Goal: Task Accomplishment & Management: Manage account settings

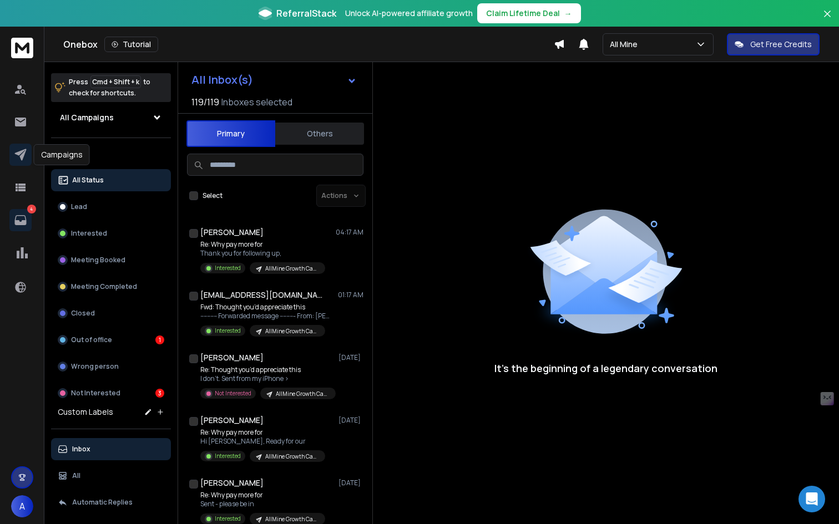
click at [26, 156] on icon at bounding box center [20, 154] width 13 height 13
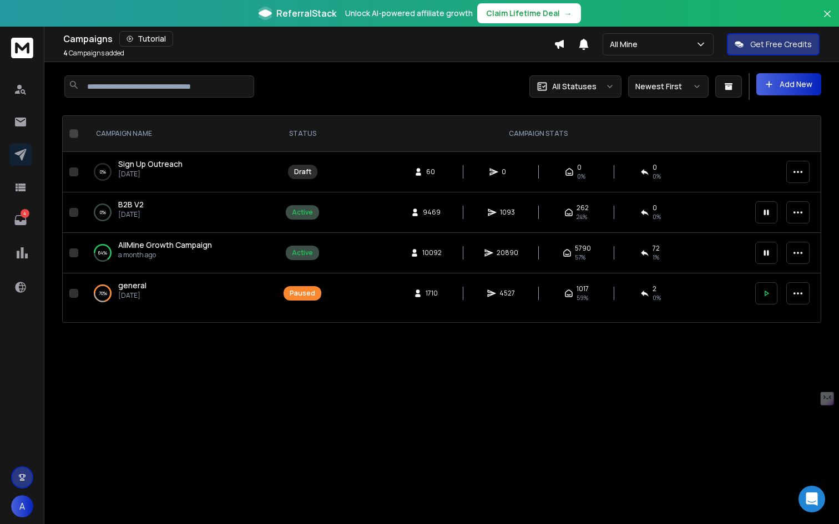
click at [170, 211] on div "0 % B2B V2 [DATE]" at bounding box center [180, 212] width 172 height 27
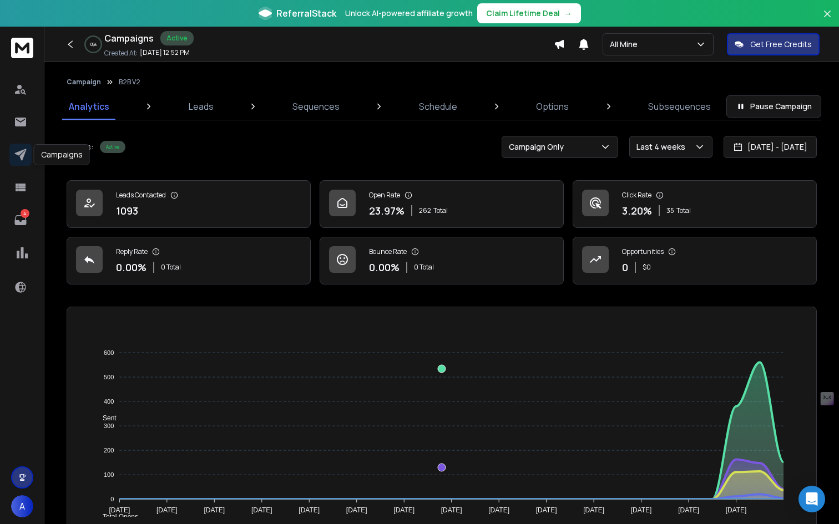
click at [22, 159] on icon at bounding box center [20, 155] width 12 height 12
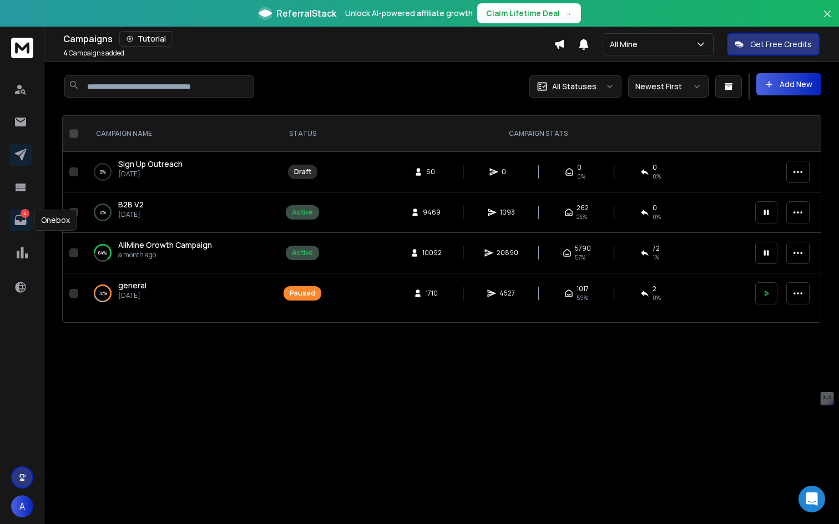
click at [25, 214] on p "4" at bounding box center [25, 213] width 9 height 9
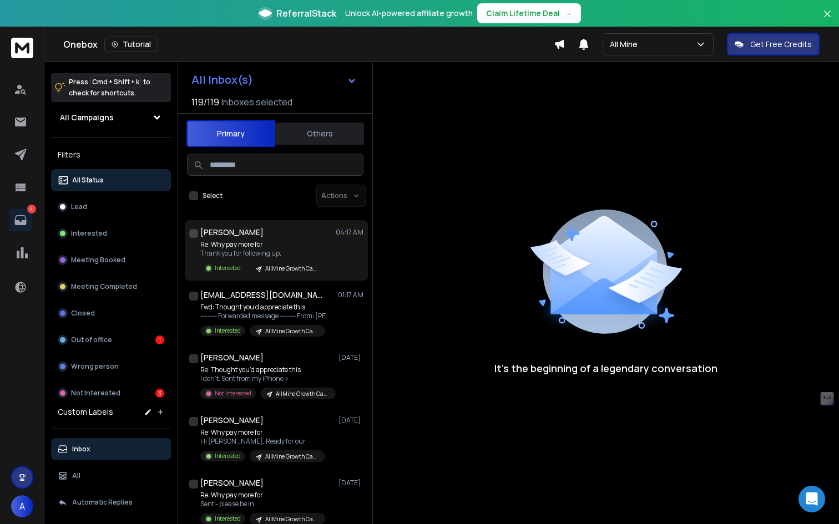
click at [242, 250] on p "Thank you for following up," at bounding box center [262, 253] width 125 height 9
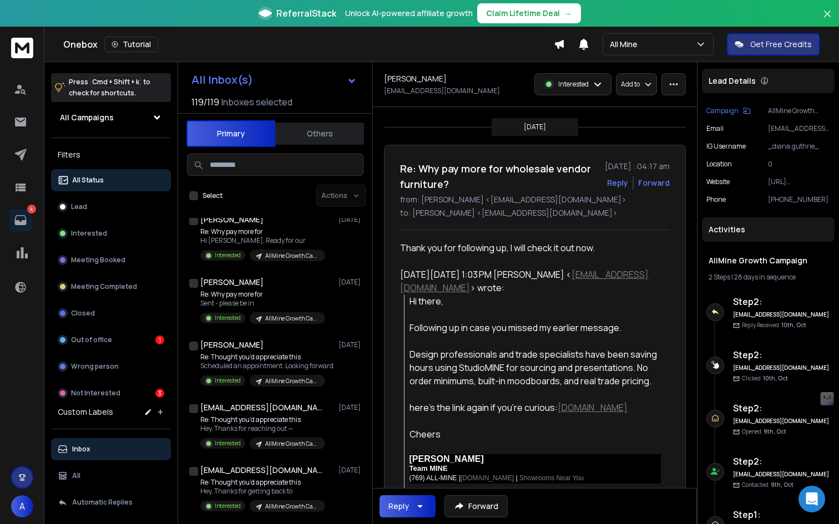
scroll to position [217, 0]
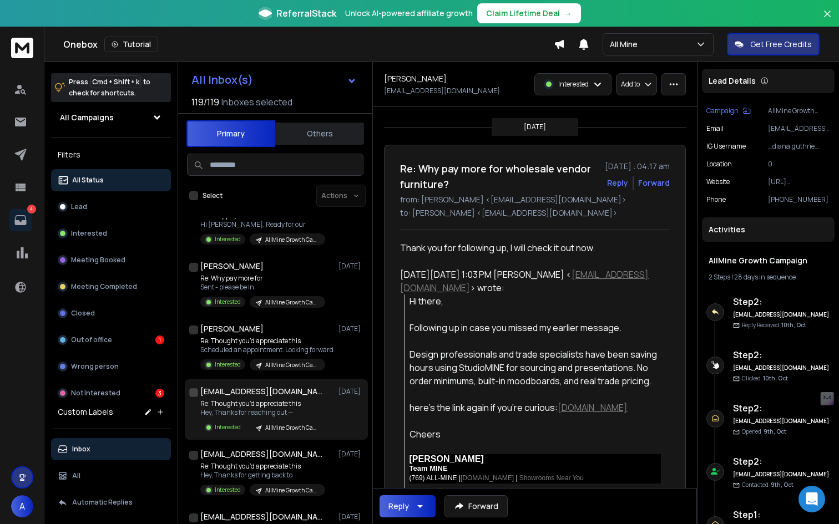
click at [251, 421] on div "Re: Thought you’d appreciate this Hey, Thanks for reaching out — Interested All…" at bounding box center [262, 416] width 125 height 34
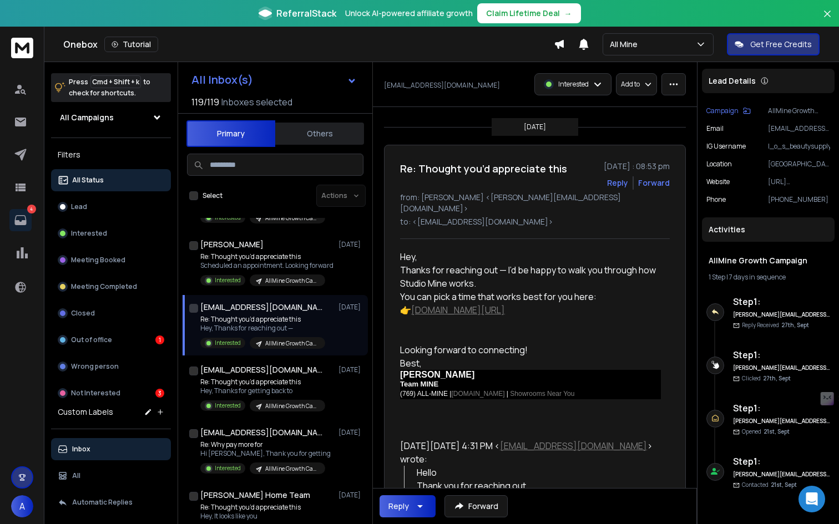
scroll to position [304, 0]
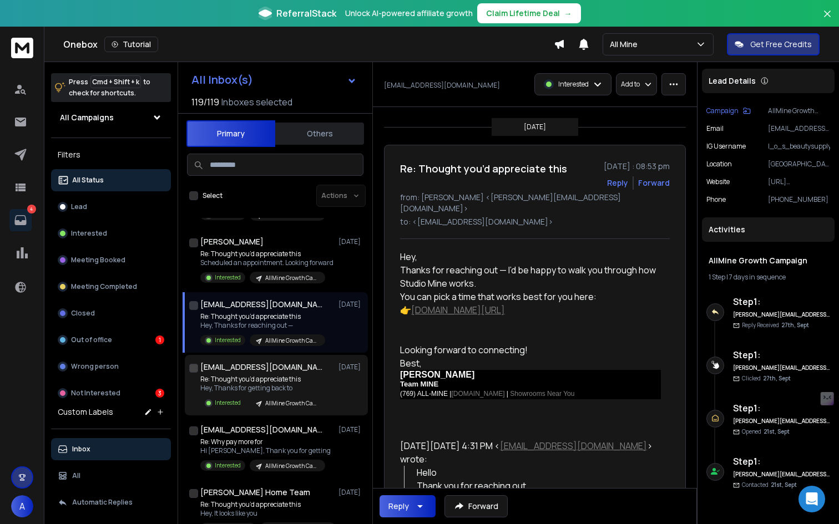
click at [244, 386] on p "Hey, Thanks for getting back to" at bounding box center [262, 388] width 125 height 9
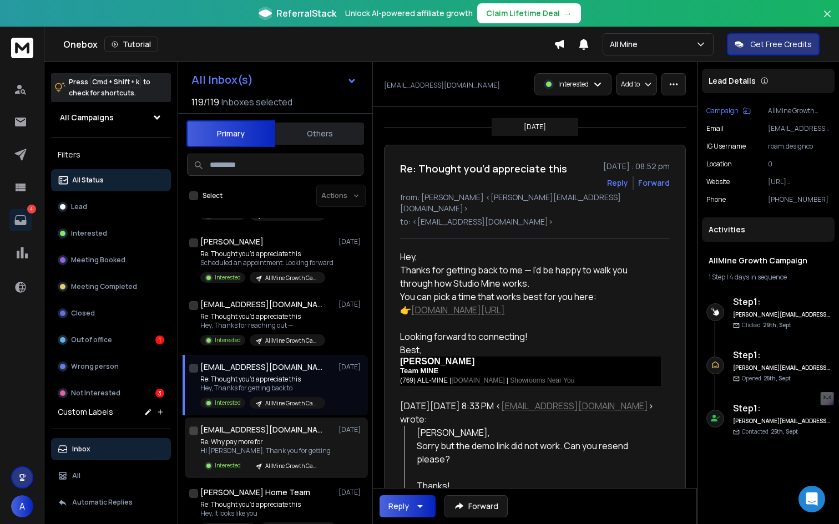
click at [258, 432] on h1 "[EMAIL_ADDRESS][DOMAIN_NAME]" at bounding box center [261, 429] width 122 height 11
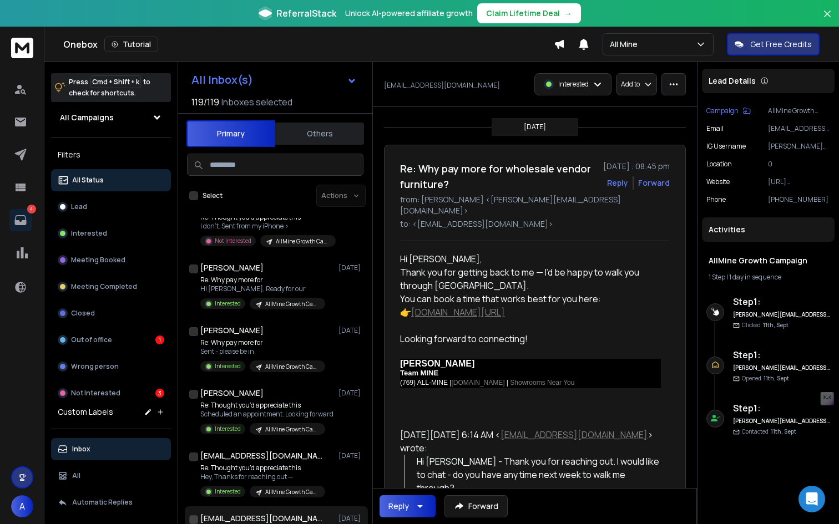
scroll to position [0, 0]
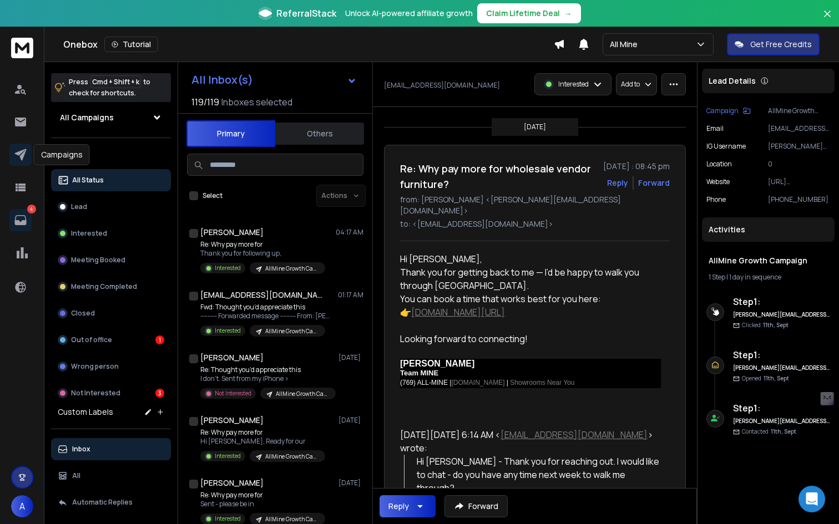
click at [19, 147] on link at bounding box center [20, 155] width 22 height 22
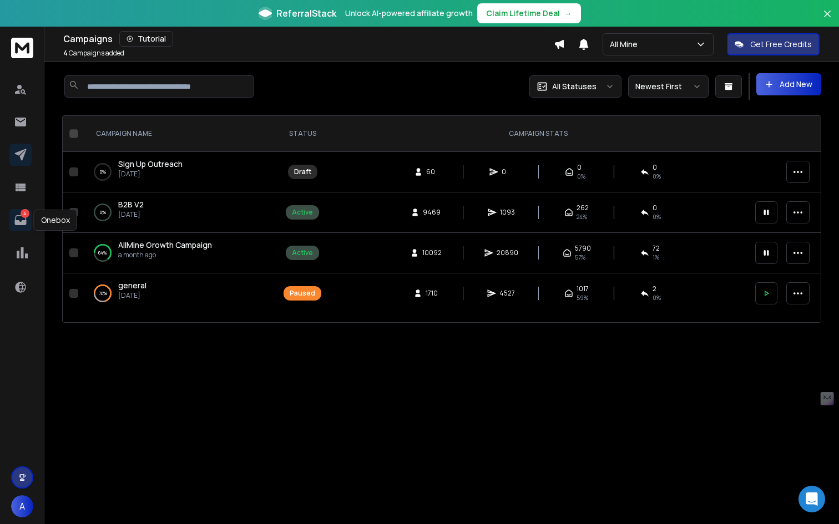
click at [27, 219] on icon at bounding box center [20, 220] width 13 height 13
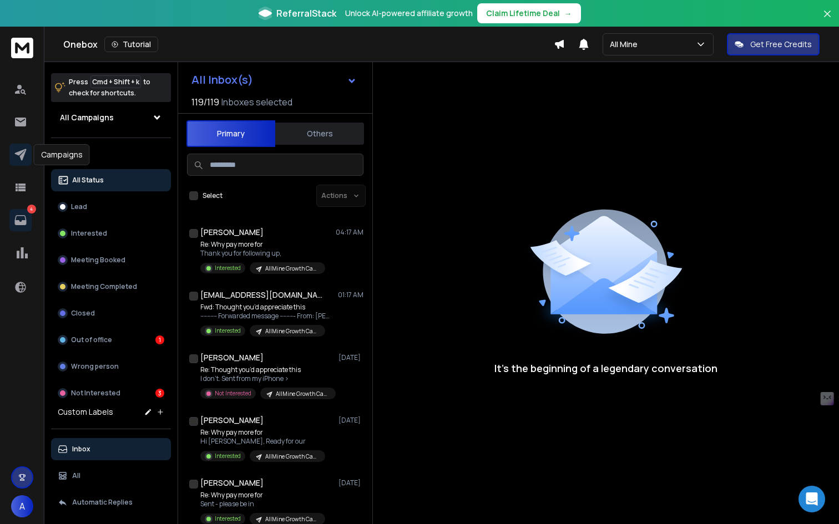
click at [22, 160] on icon at bounding box center [20, 154] width 13 height 13
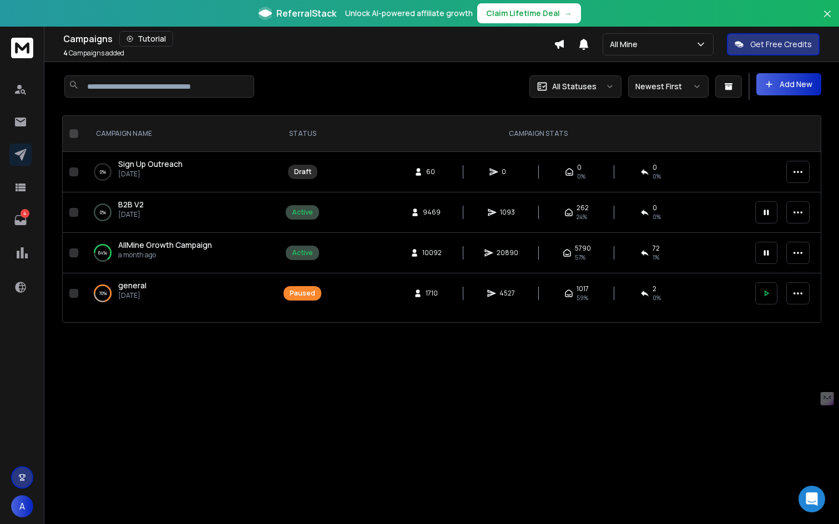
click at [123, 207] on span "B2B V2" at bounding box center [131, 204] width 26 height 11
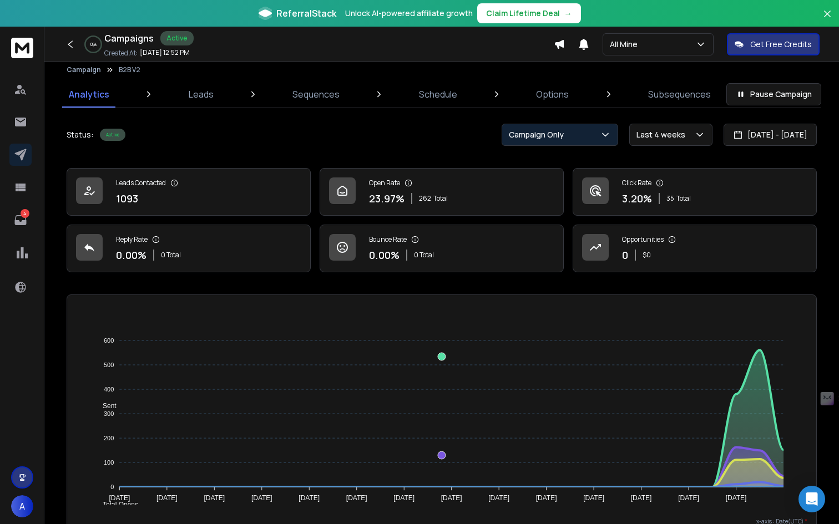
scroll to position [12, 0]
click at [215, 96] on link "Leads" at bounding box center [201, 95] width 38 height 27
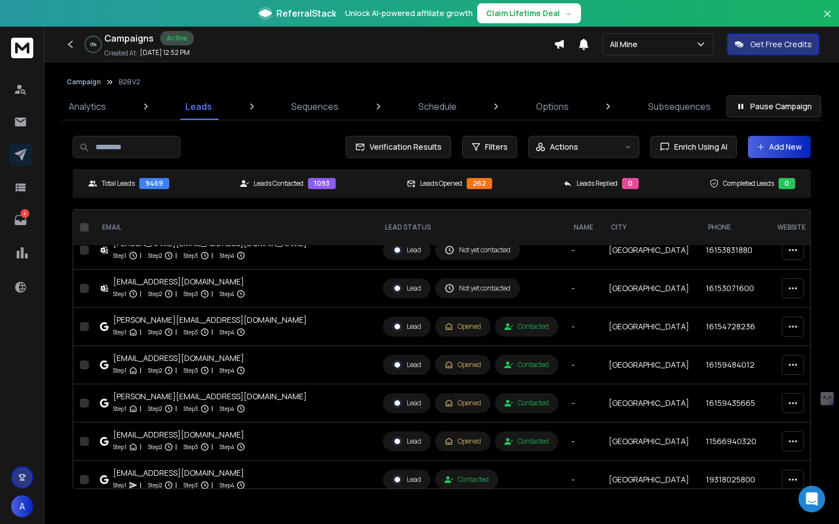
scroll to position [1814, 0]
click at [18, 129] on link at bounding box center [20, 122] width 22 height 22
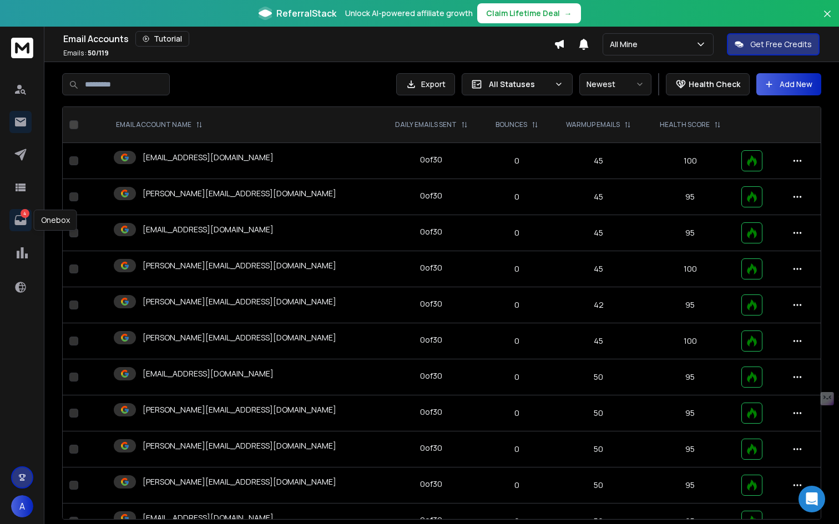
click at [13, 224] on link "4" at bounding box center [20, 220] width 22 height 22
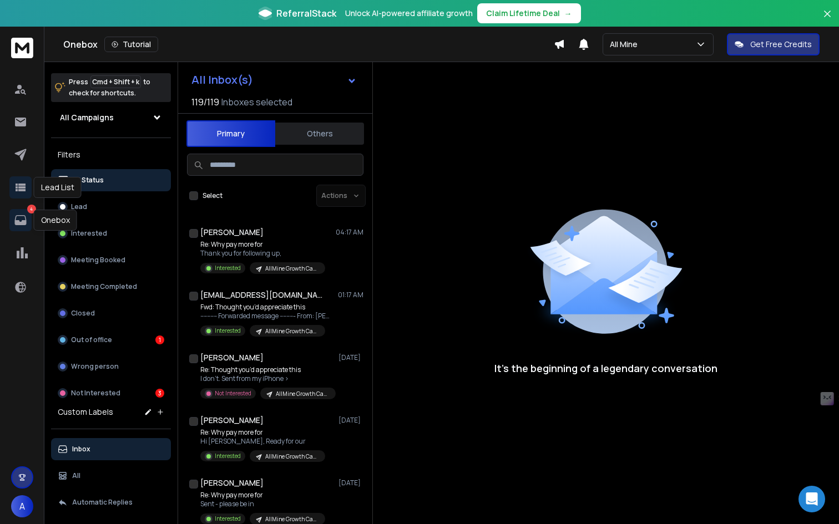
click at [21, 183] on icon at bounding box center [20, 187] width 13 height 13
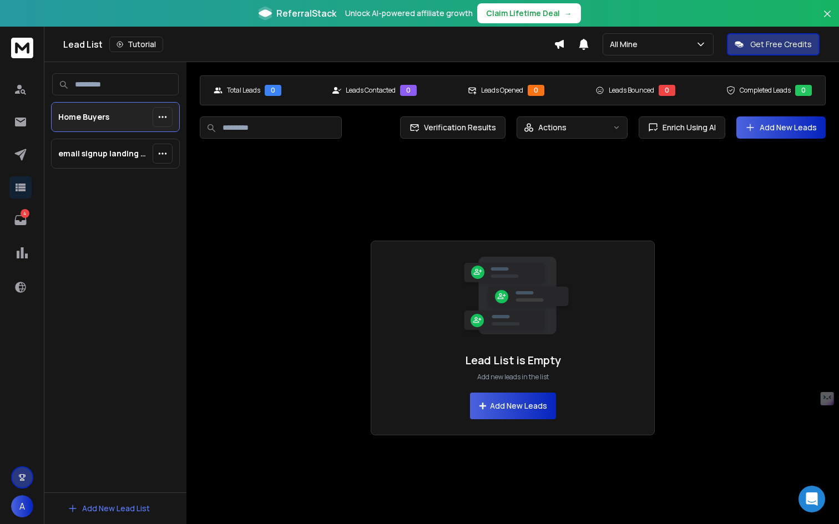
click at [159, 118] on icon "button" at bounding box center [163, 117] width 10 height 10
click at [143, 140] on p "Edit List Name" at bounding box center [134, 140] width 53 height 11
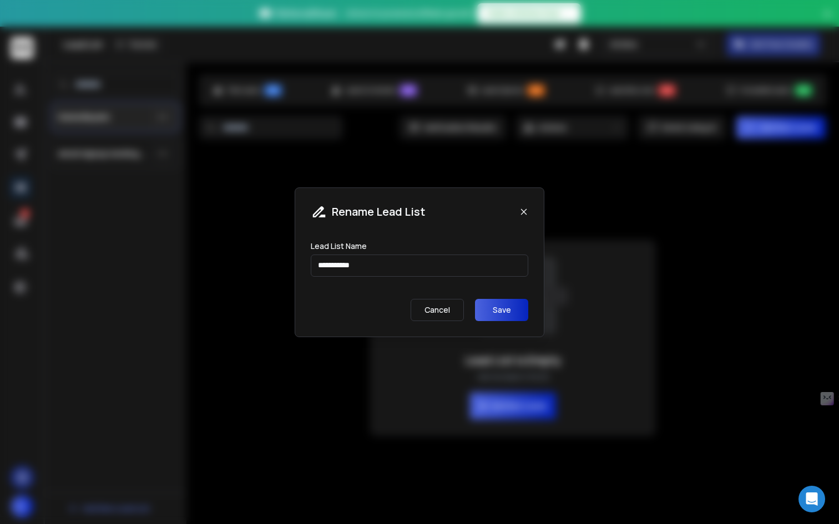
click at [445, 265] on input "**********" at bounding box center [419, 266] width 217 height 22
type input "**********"
click at [485, 302] on button "Save" at bounding box center [501, 310] width 53 height 22
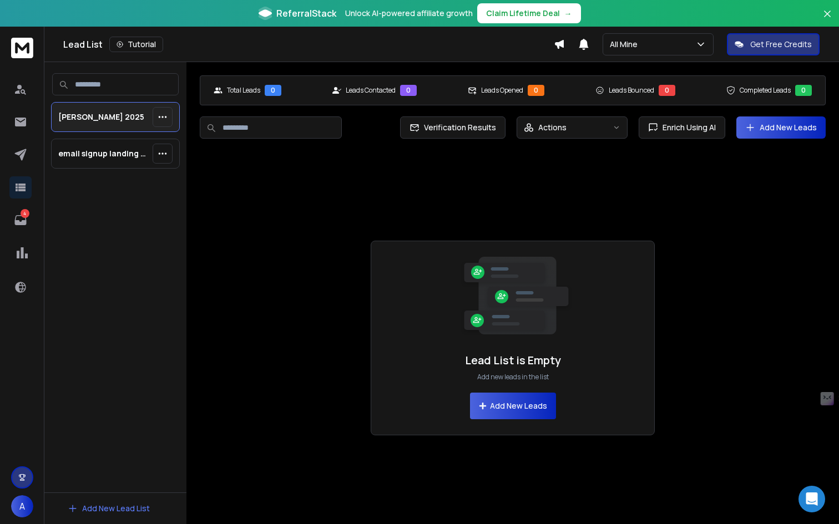
click at [798, 128] on link "Add New Leads" at bounding box center [781, 127] width 72 height 11
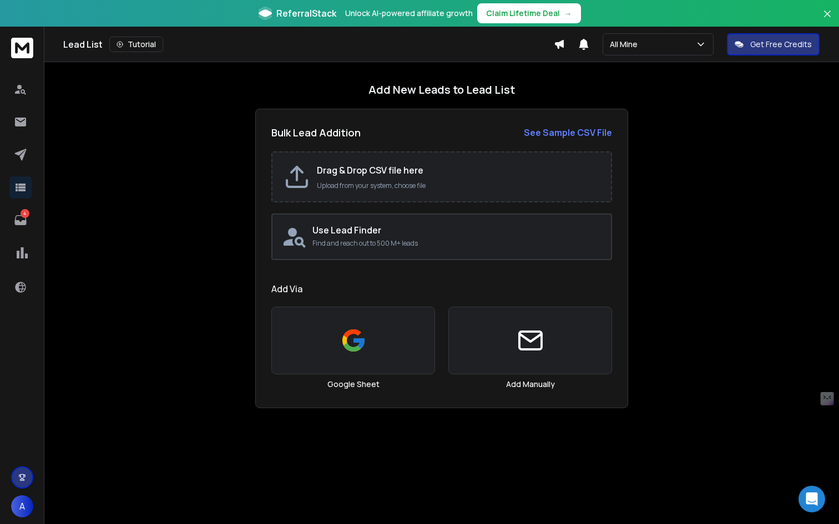
click at [392, 176] on h2 "Drag & Drop CSV file here" at bounding box center [458, 170] width 283 height 13
type input "**********"
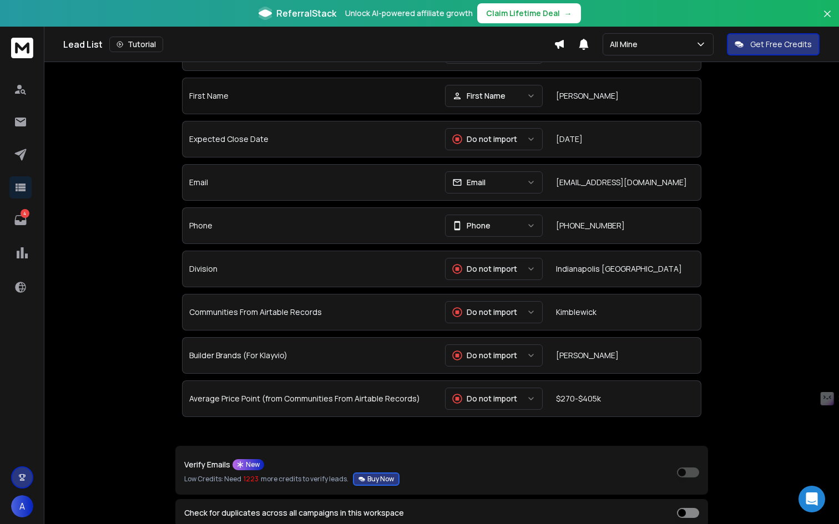
scroll to position [309, 0]
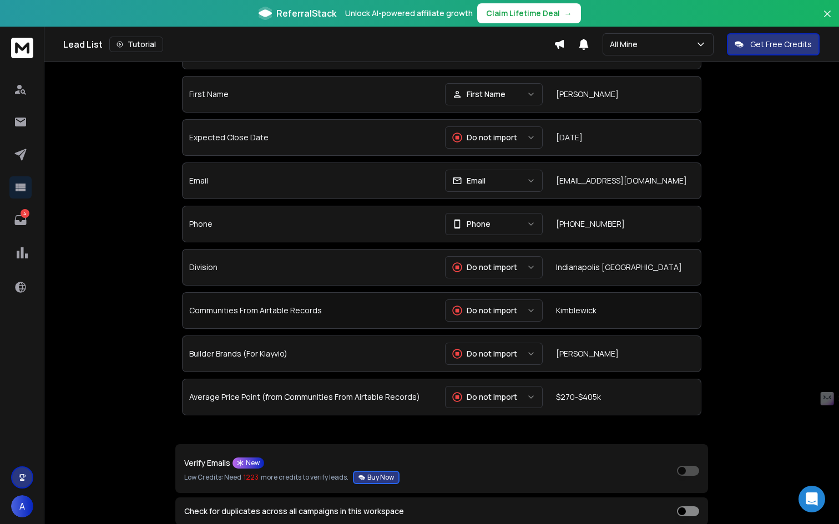
click at [517, 311] on div "Do not import" at bounding box center [484, 310] width 65 height 11
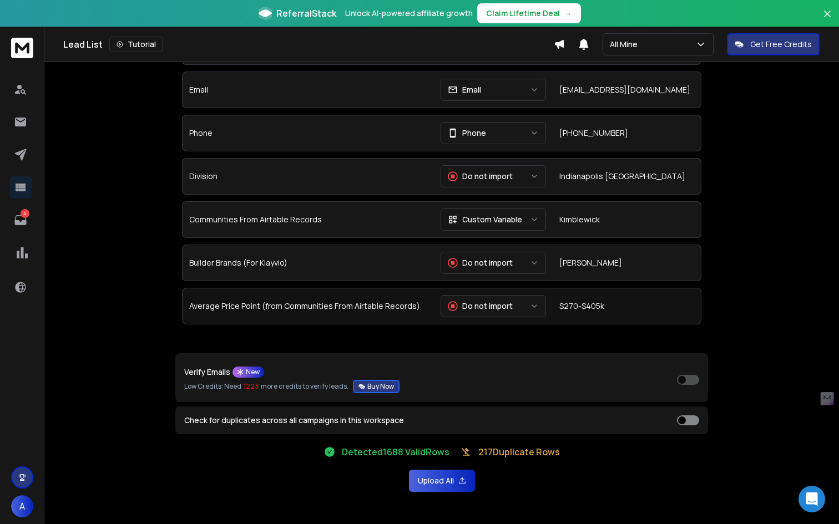
scroll to position [403, 0]
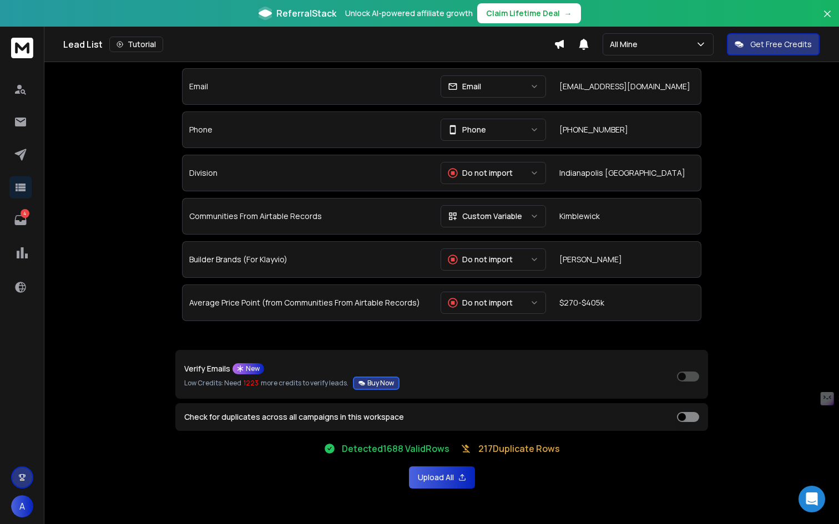
click at [448, 479] on button "Upload All" at bounding box center [442, 477] width 66 height 22
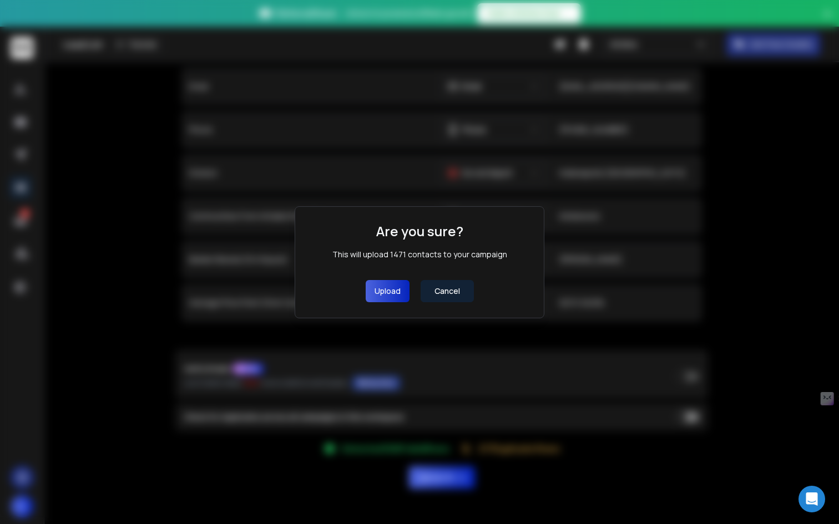
click at [457, 294] on button "Cancel" at bounding box center [446, 291] width 53 height 22
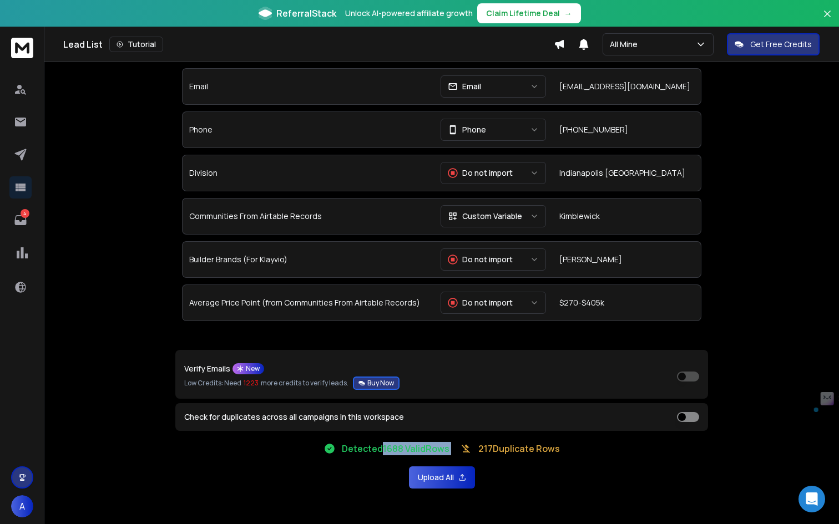
drag, startPoint x: 379, startPoint y: 449, endPoint x: 463, endPoint y: 449, distance: 83.8
click at [464, 449] on div "Detected 1688 Valid Rows 217 Duplicate Rows" at bounding box center [442, 448] width 236 height 13
click at [441, 485] on button "Upload All" at bounding box center [442, 477] width 66 height 22
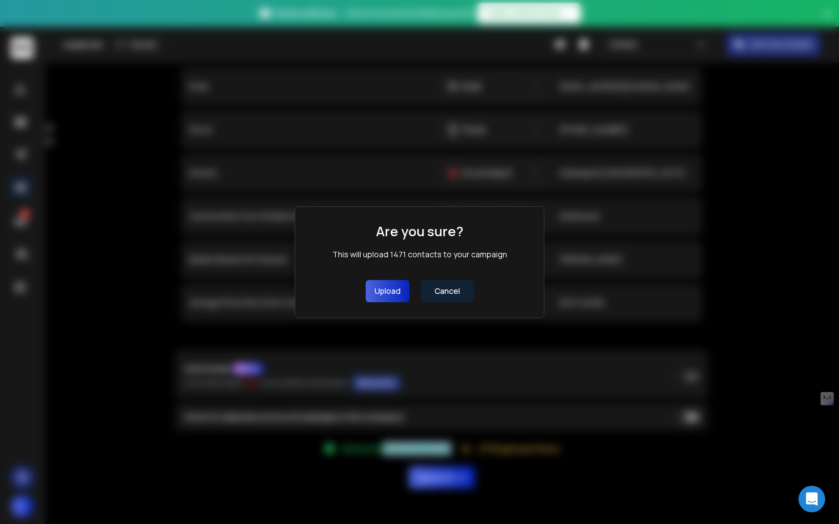
click at [384, 291] on button "Upload" at bounding box center [388, 291] width 44 height 22
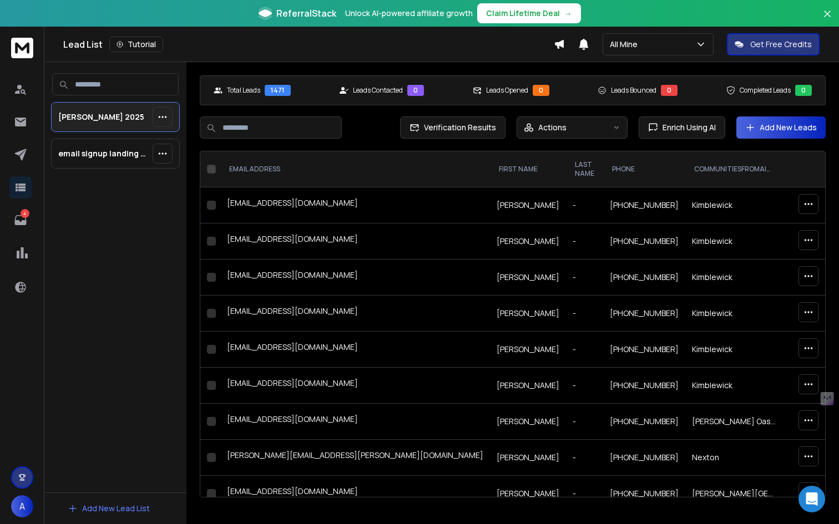
click at [149, 242] on div "Del webb 2025 email signup landing page" at bounding box center [115, 291] width 142 height 378
click at [116, 513] on button "Add New Lead List" at bounding box center [109, 509] width 100 height 22
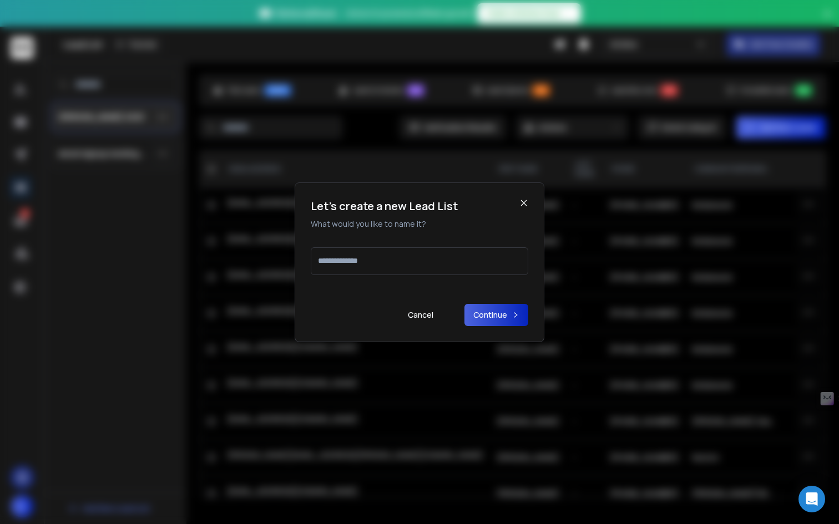
click at [329, 256] on input at bounding box center [419, 261] width 217 height 28
type input "**********"
click at [484, 317] on button "Continue" at bounding box center [496, 315] width 64 height 22
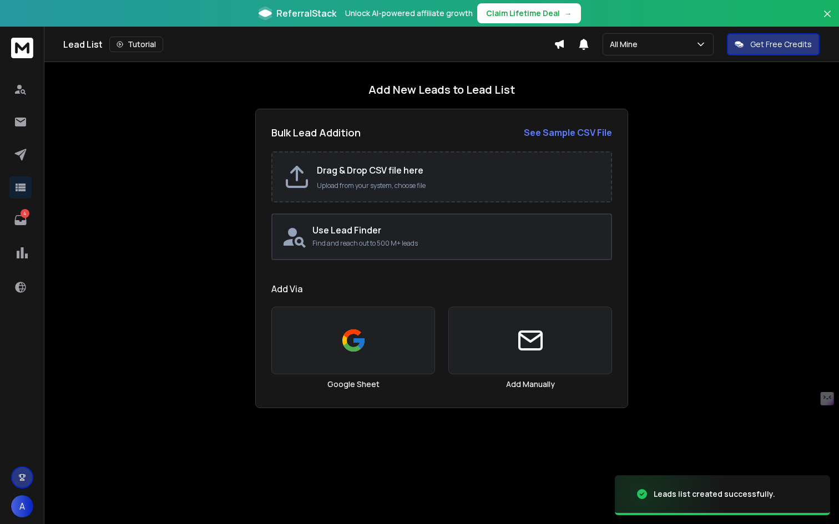
click at [357, 187] on p "Upload from your system, choose file" at bounding box center [458, 185] width 283 height 9
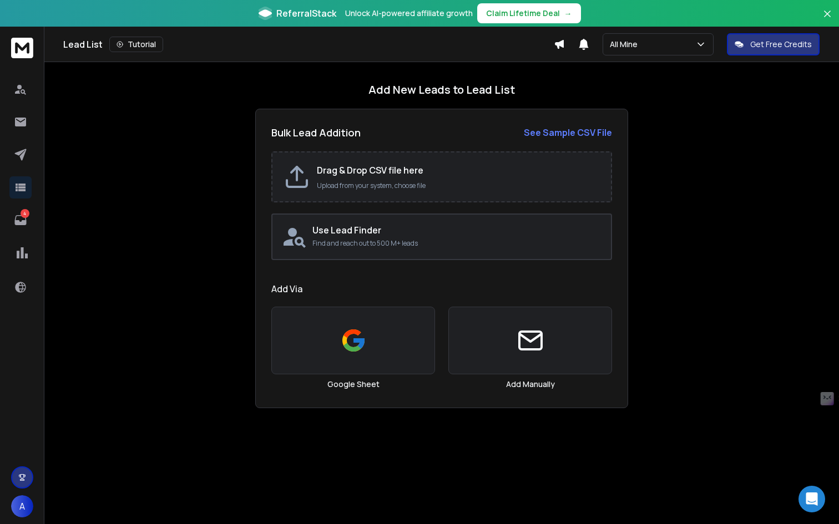
click at [338, 163] on div "Drag & Drop CSV file here Upload from your system, choose file" at bounding box center [441, 176] width 341 height 51
type input "**********"
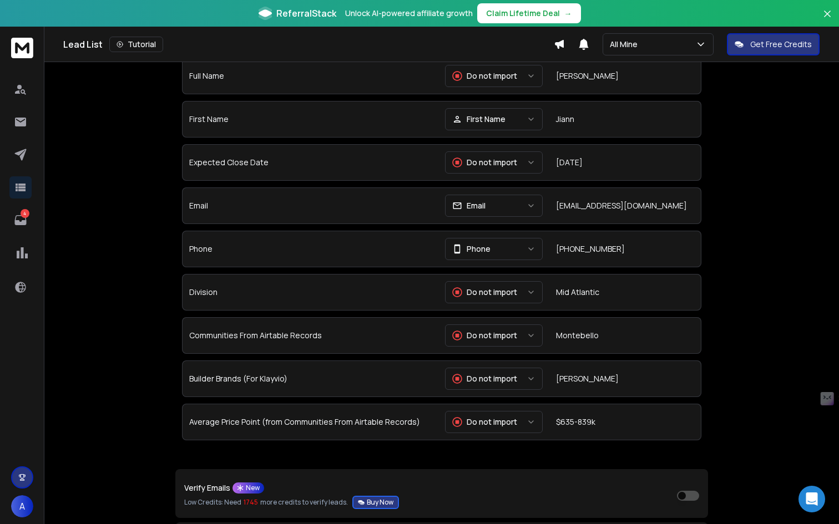
scroll to position [287, 0]
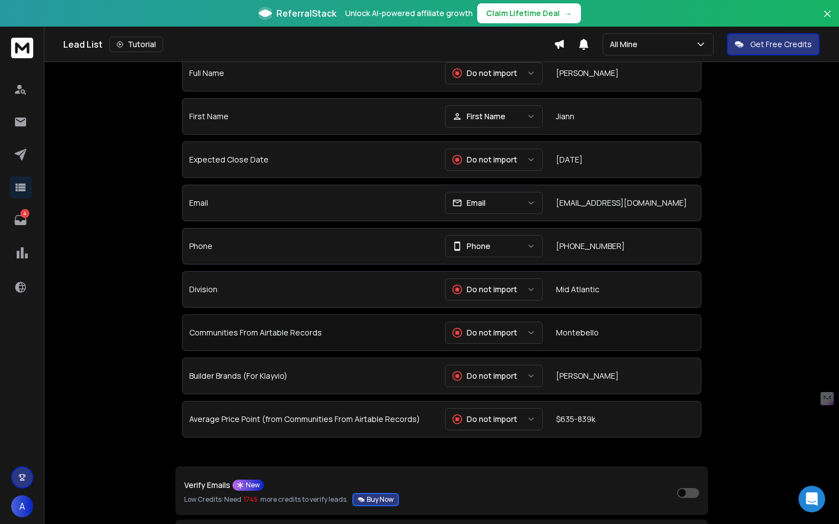
click at [542, 334] on button "Do not import" at bounding box center [494, 333] width 98 height 22
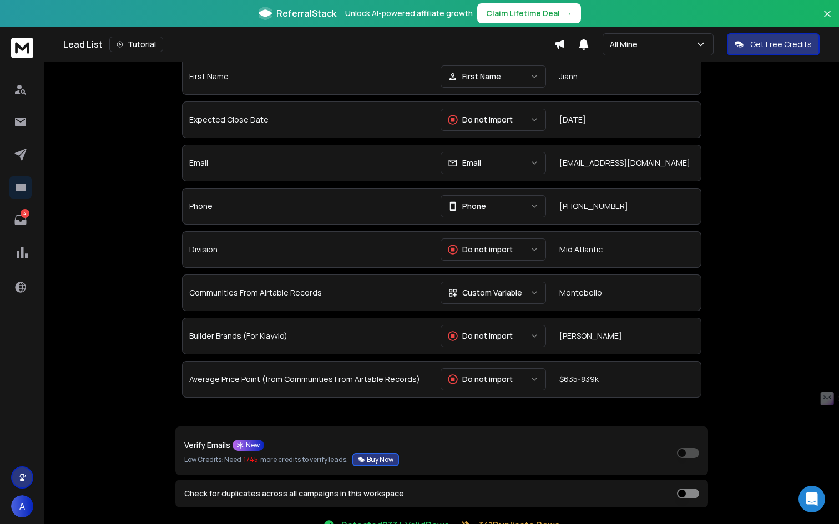
scroll to position [403, 0]
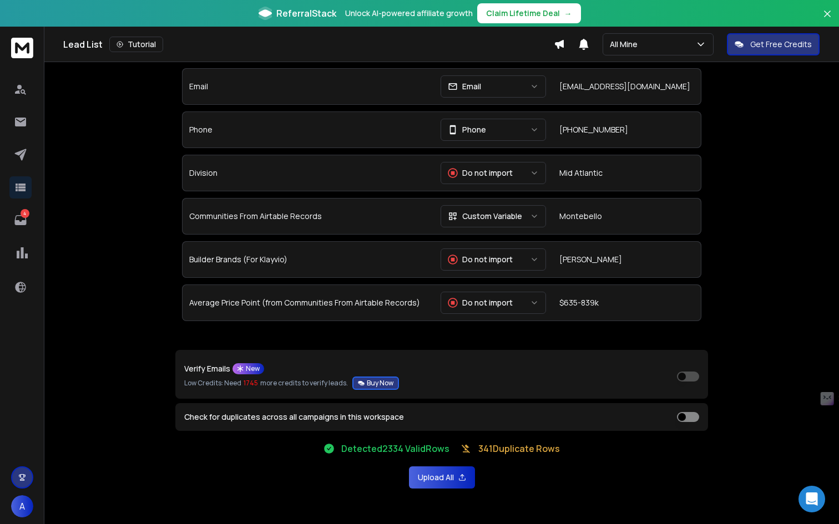
click at [440, 487] on button "Upload All" at bounding box center [442, 477] width 66 height 22
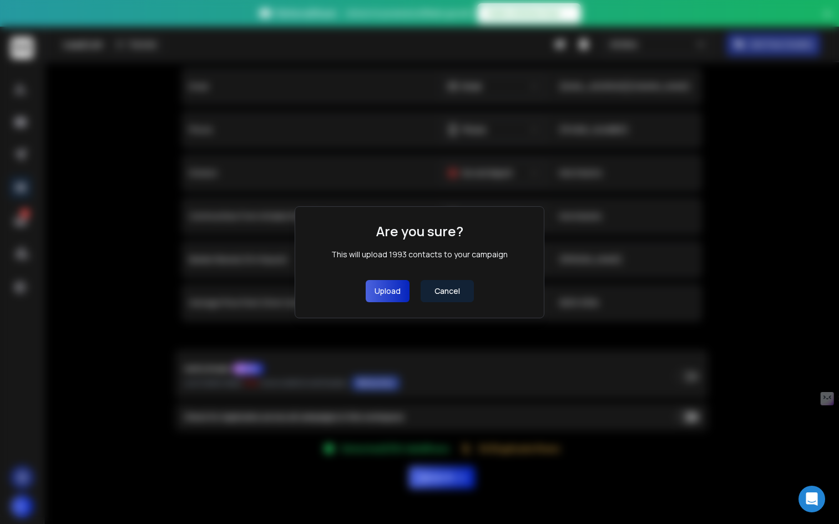
click at [448, 291] on button "Cancel" at bounding box center [446, 291] width 53 height 22
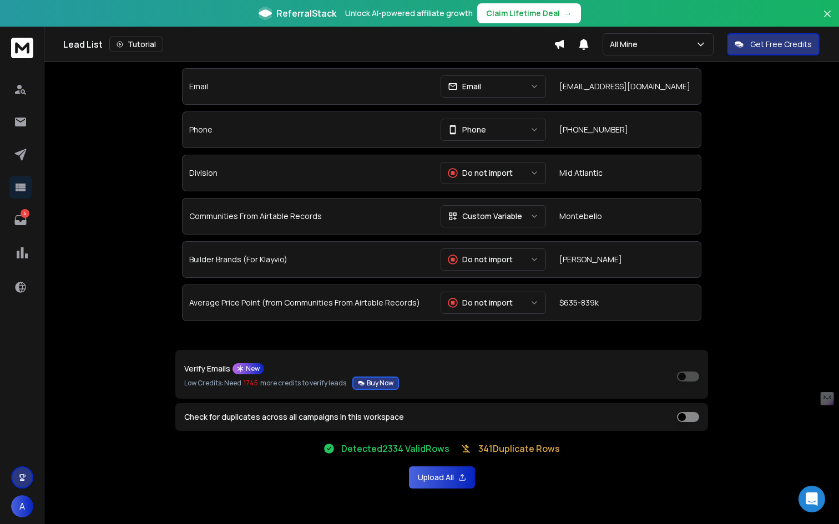
click at [449, 478] on button "Upload All" at bounding box center [442, 477] width 66 height 22
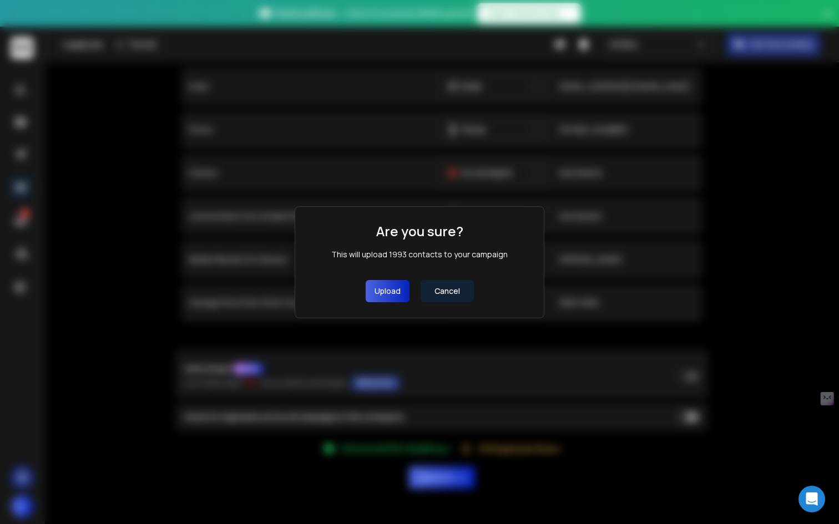
click at [379, 297] on button "Upload" at bounding box center [388, 291] width 44 height 22
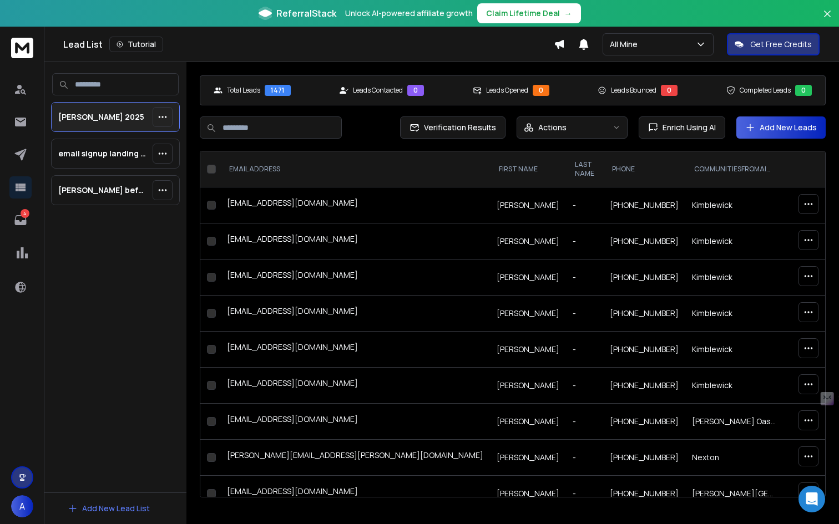
click at [115, 195] on p "del webb before 2025" at bounding box center [103, 190] width 90 height 11
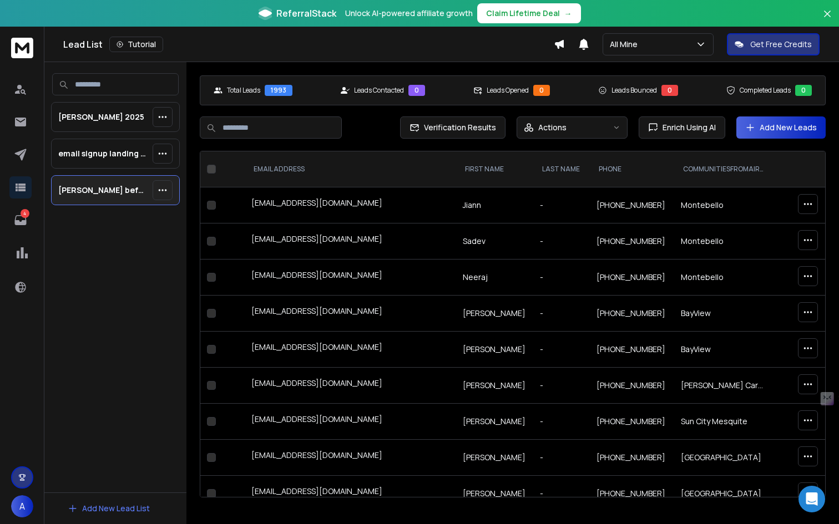
click at [121, 123] on div "Del webb 2025" at bounding box center [115, 117] width 129 height 30
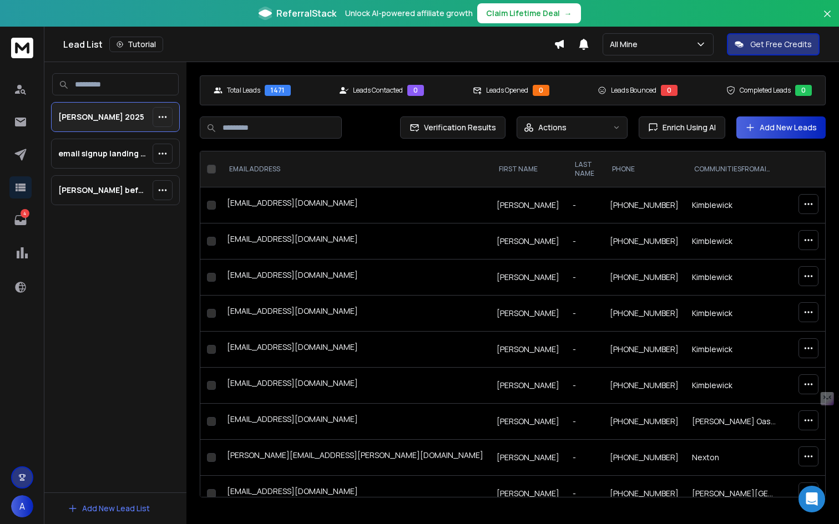
click at [99, 298] on div "Del webb 2025 email signup landing page del webb before 2025" at bounding box center [115, 291] width 142 height 378
click at [112, 512] on button "Add New Lead List" at bounding box center [109, 509] width 100 height 22
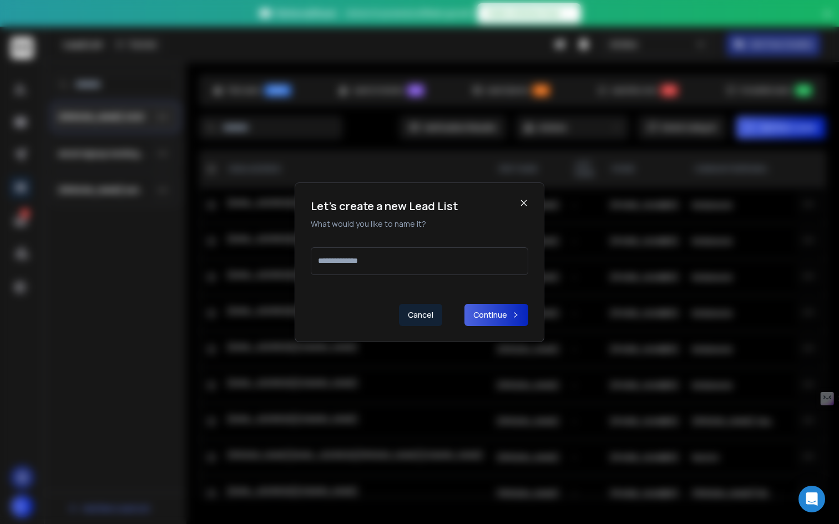
click at [429, 316] on button "Cancel" at bounding box center [420, 315] width 43 height 22
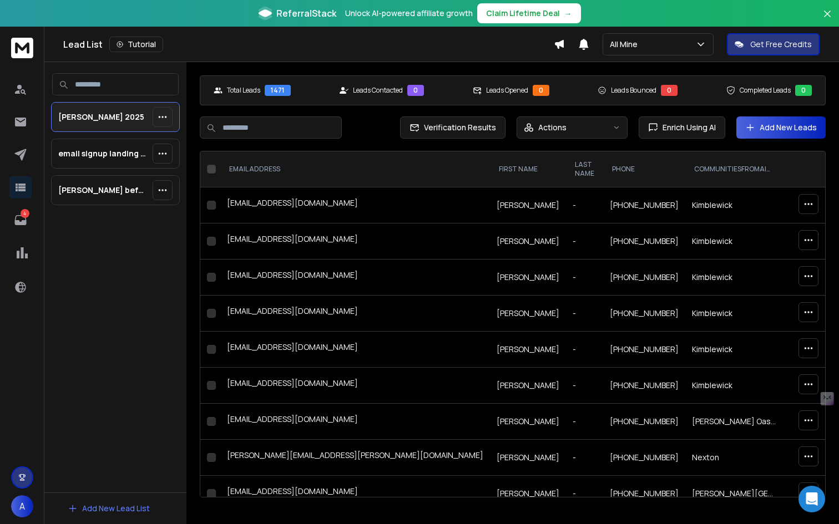
click at [96, 510] on button "Add New Lead List" at bounding box center [109, 509] width 100 height 22
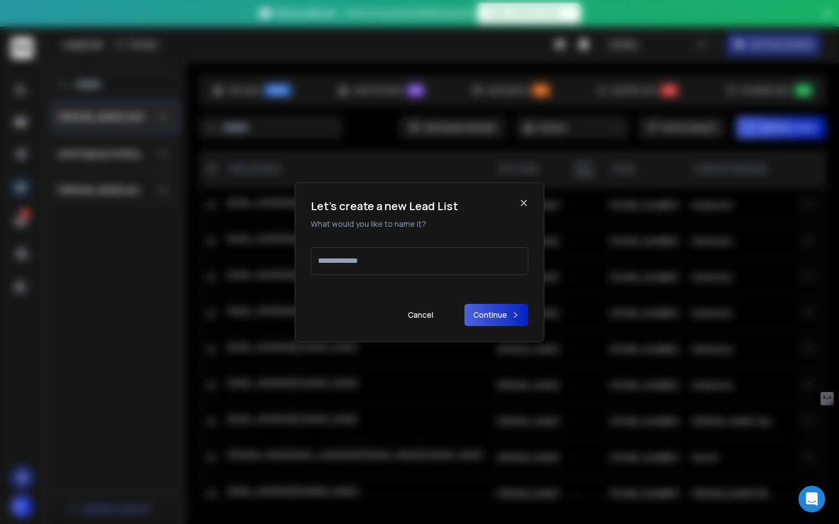
click at [356, 265] on input at bounding box center [419, 261] width 217 height 28
type input "**********"
click at [508, 320] on button "Continue" at bounding box center [496, 315] width 64 height 22
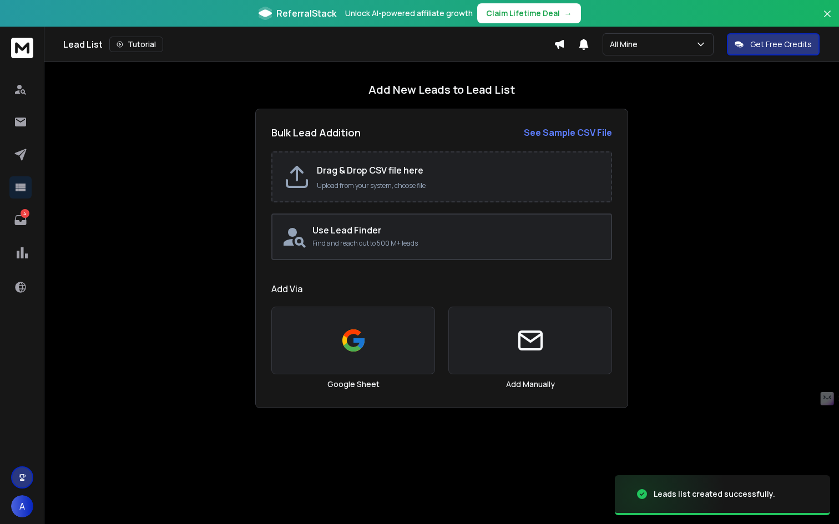
click at [336, 169] on h2 "Drag & Drop CSV file here" at bounding box center [458, 170] width 283 height 13
type input "**********"
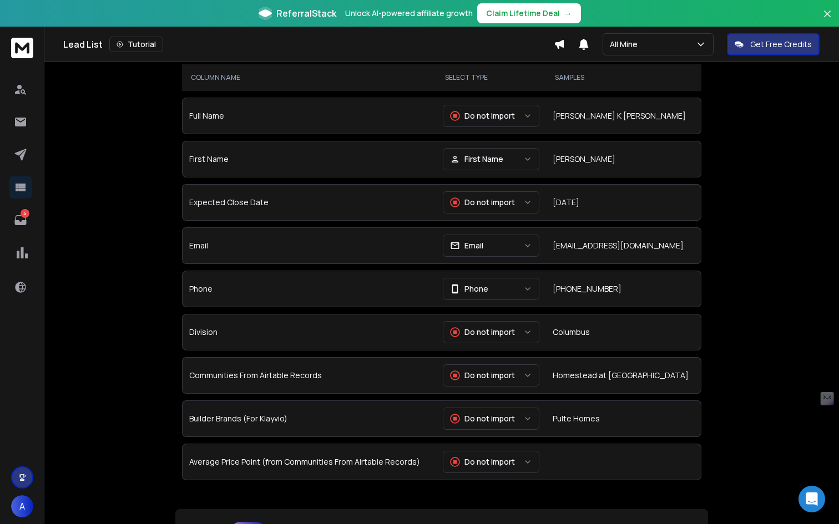
scroll to position [246, 0]
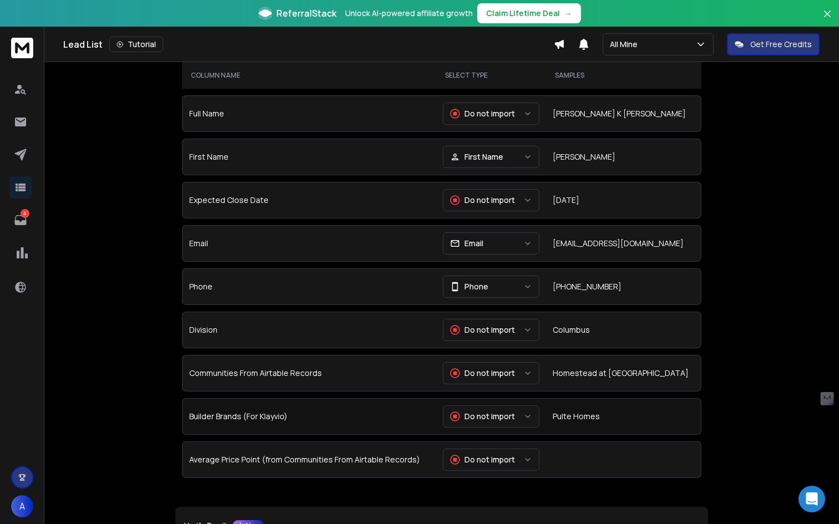
click at [505, 415] on div "Do not import" at bounding box center [482, 416] width 65 height 11
click at [496, 376] on div "Do not import" at bounding box center [477, 373] width 65 height 11
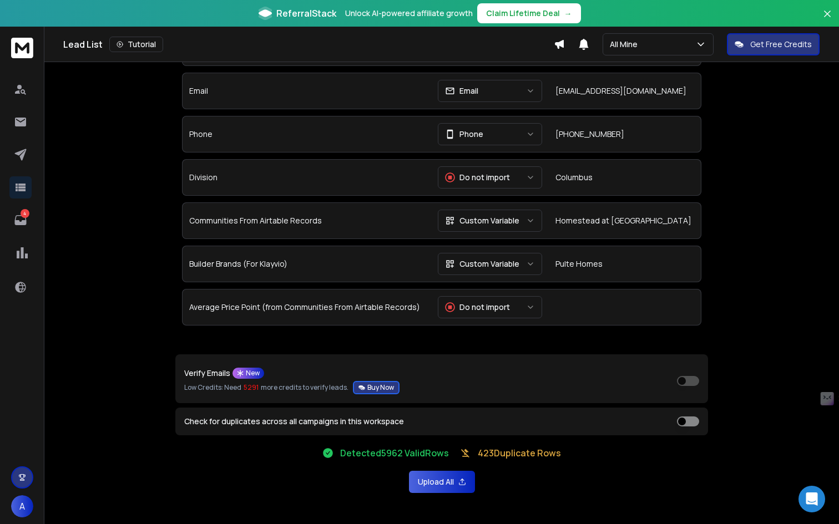
scroll to position [403, 0]
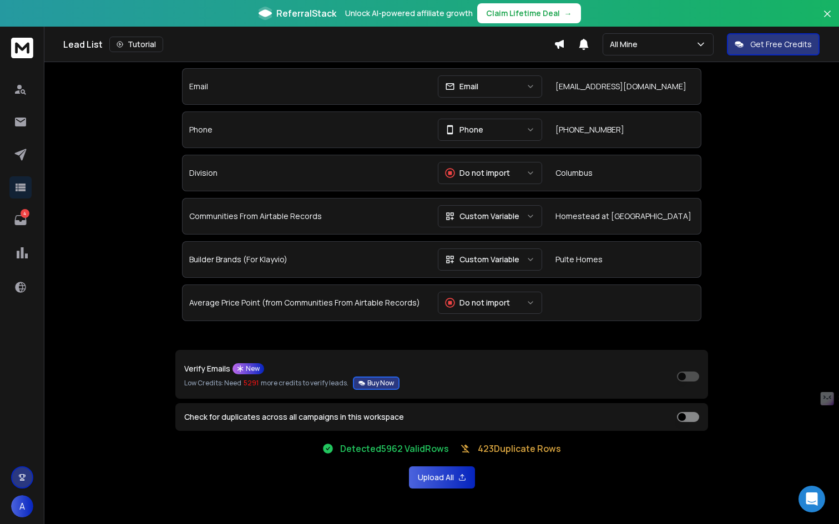
click at [450, 474] on button "Upload All" at bounding box center [442, 477] width 66 height 22
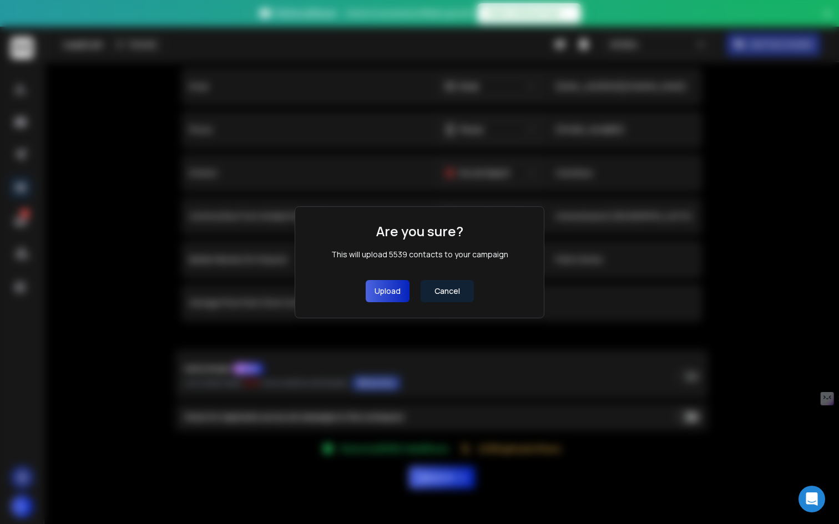
click at [380, 288] on button "Upload" at bounding box center [388, 291] width 44 height 22
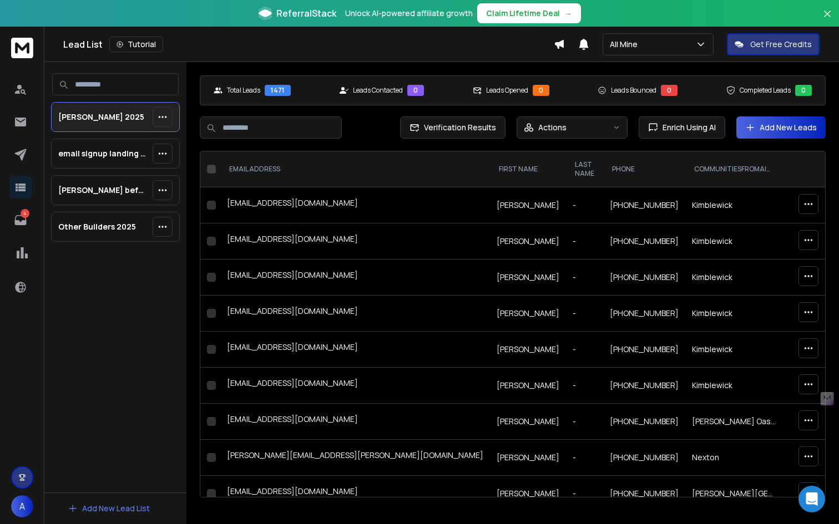
click at [110, 510] on button "Add New Lead List" at bounding box center [109, 509] width 100 height 22
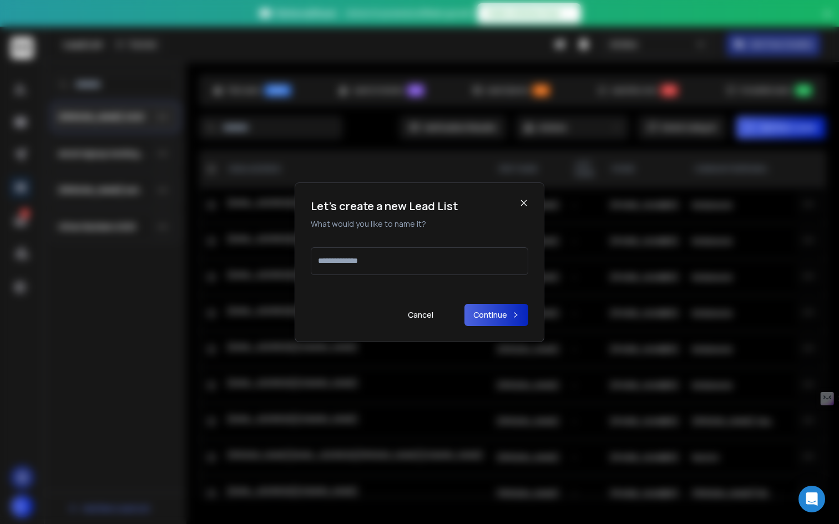
click at [354, 267] on input at bounding box center [419, 261] width 217 height 28
type input "*"
type input "**********"
click at [488, 317] on button "Continue" at bounding box center [496, 315] width 64 height 22
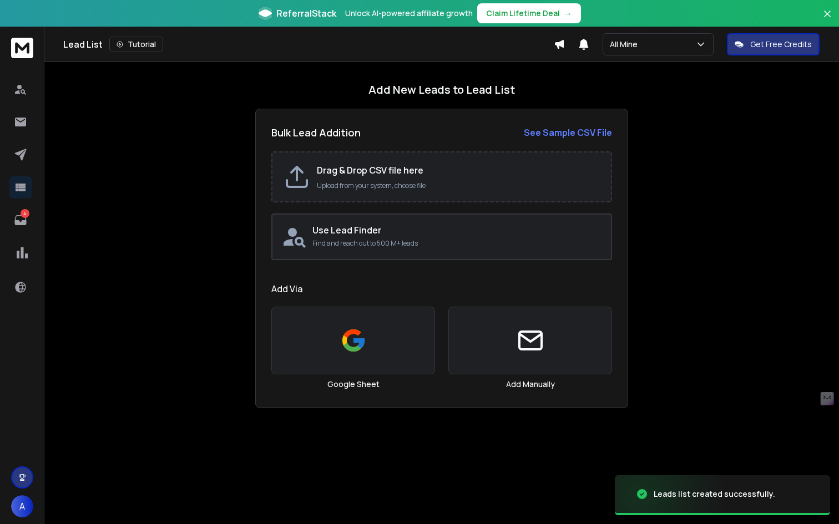
click at [334, 173] on h2 "Drag & Drop CSV file here" at bounding box center [458, 170] width 283 height 13
type input "**********"
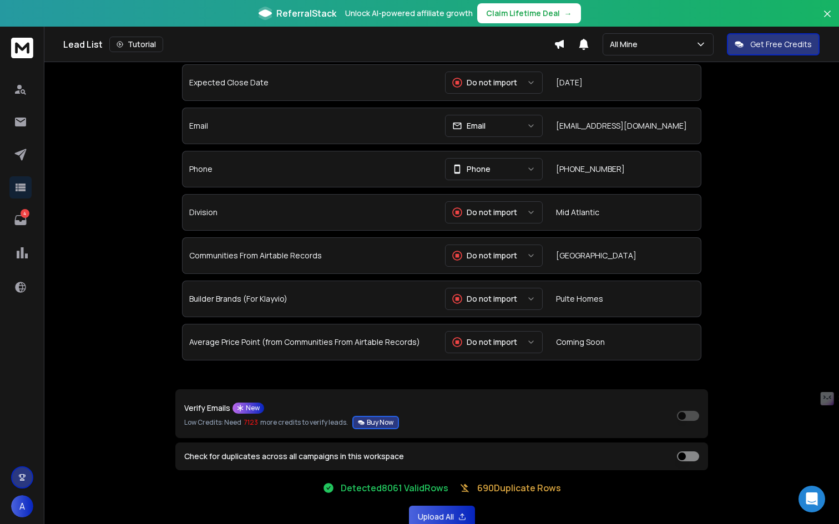
scroll to position [376, 0]
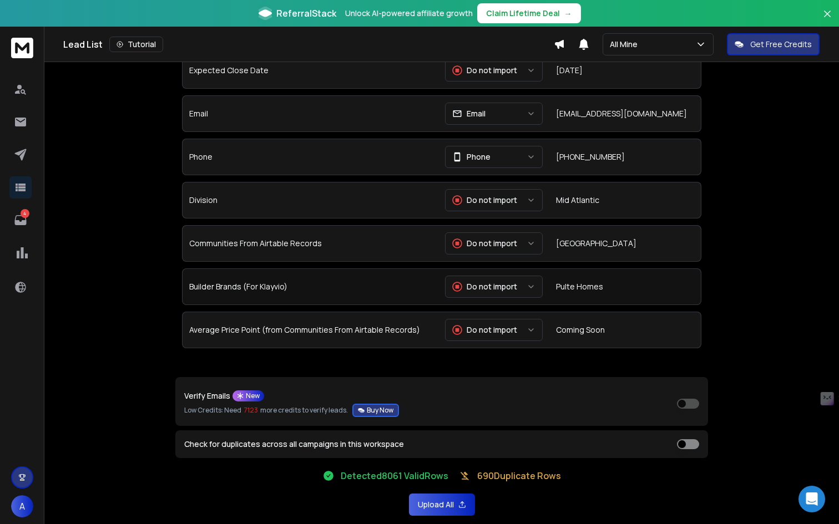
click at [517, 288] on div "Do not import" at bounding box center [484, 286] width 65 height 11
click at [513, 239] on div "Do not import" at bounding box center [480, 243] width 65 height 11
click at [444, 500] on button "Upload All" at bounding box center [442, 505] width 66 height 22
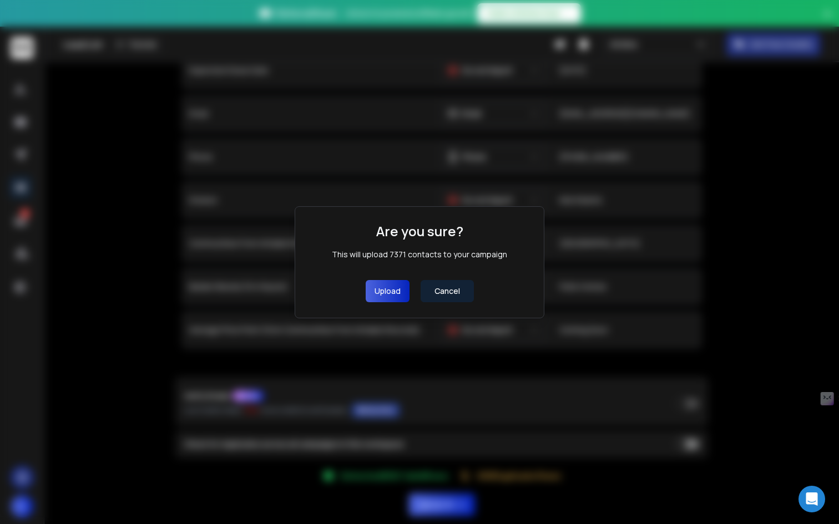
click at [387, 290] on button "Upload" at bounding box center [388, 291] width 44 height 22
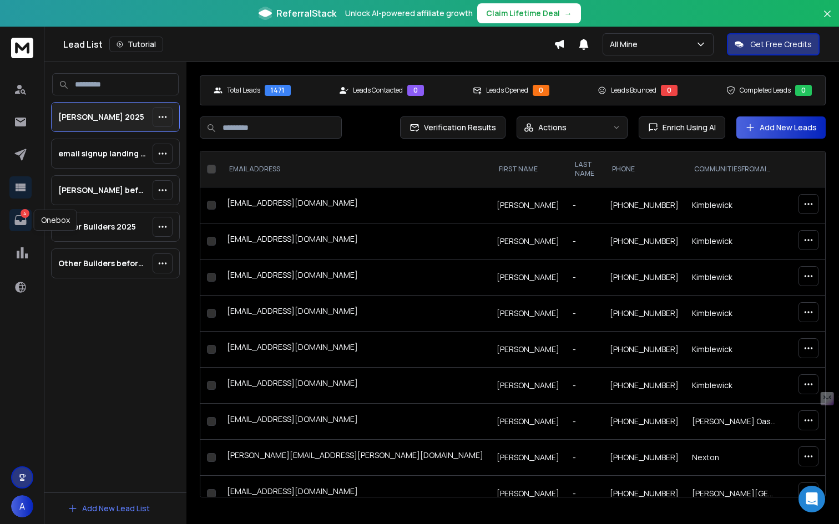
click at [11, 215] on link "4" at bounding box center [20, 220] width 22 height 22
